Goal: Find specific page/section: Find specific page/section

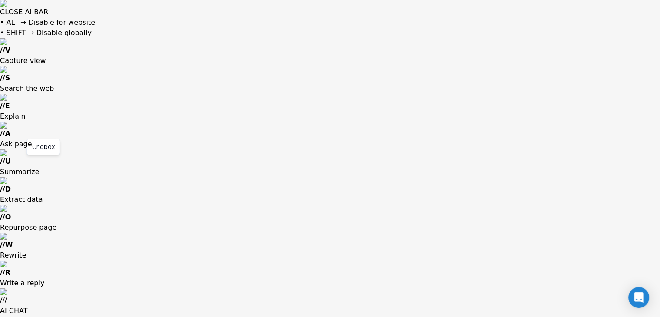
drag, startPoint x: 552, startPoint y: 200, endPoint x: 553, endPoint y: 230, distance: 30.4
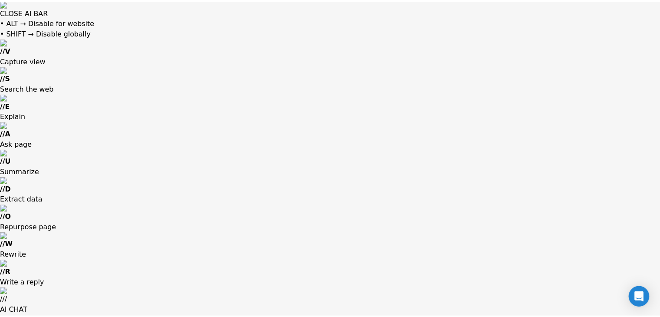
scroll to position [239, 0]
